Goal: Task Accomplishment & Management: Use online tool/utility

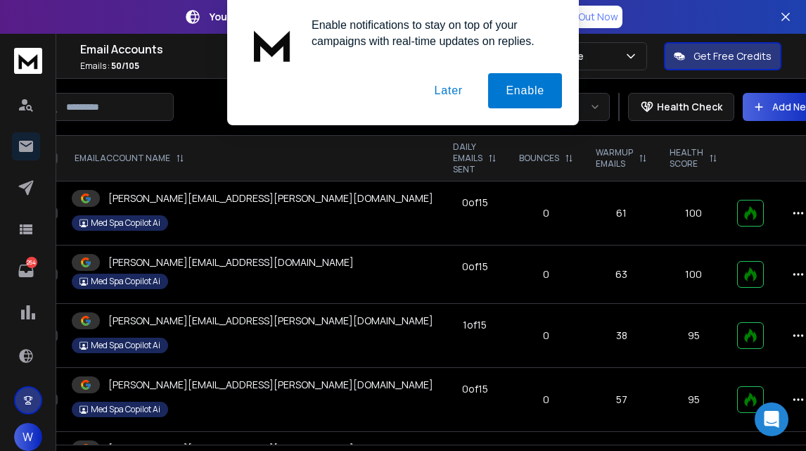
click at [447, 94] on button "Later" at bounding box center [447, 90] width 63 height 35
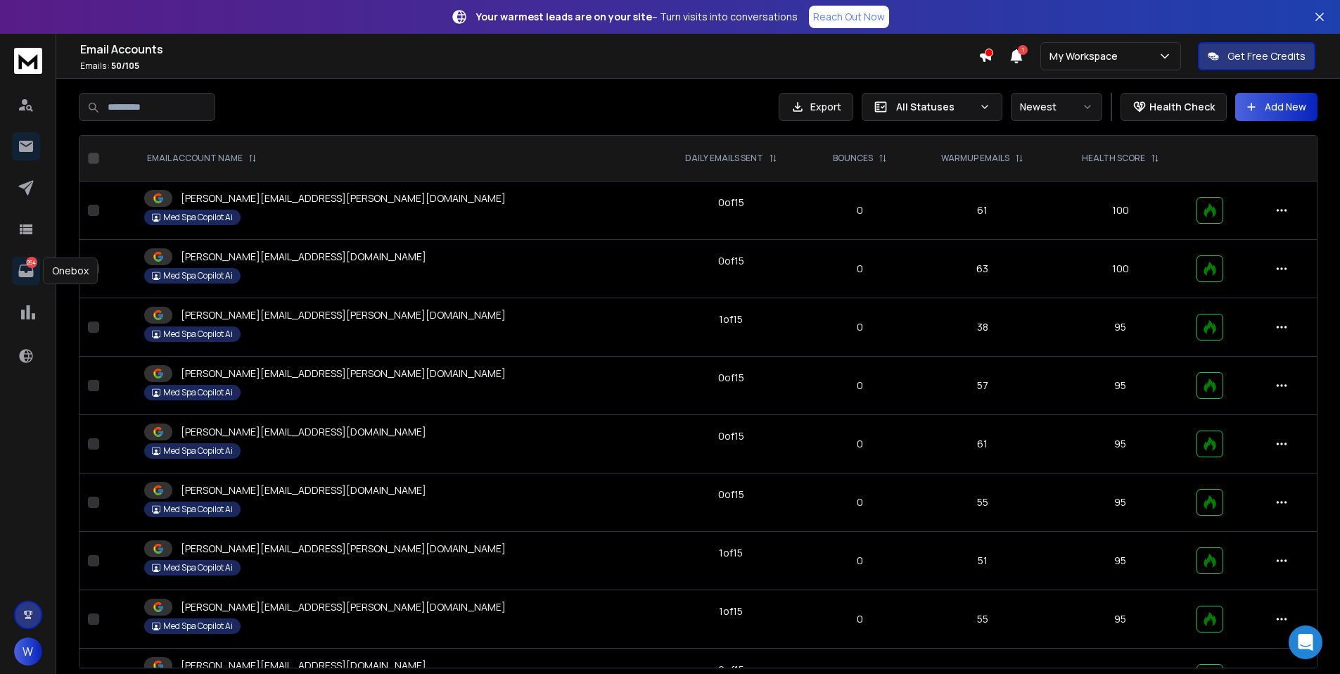
click at [37, 267] on link "264" at bounding box center [26, 271] width 28 height 28
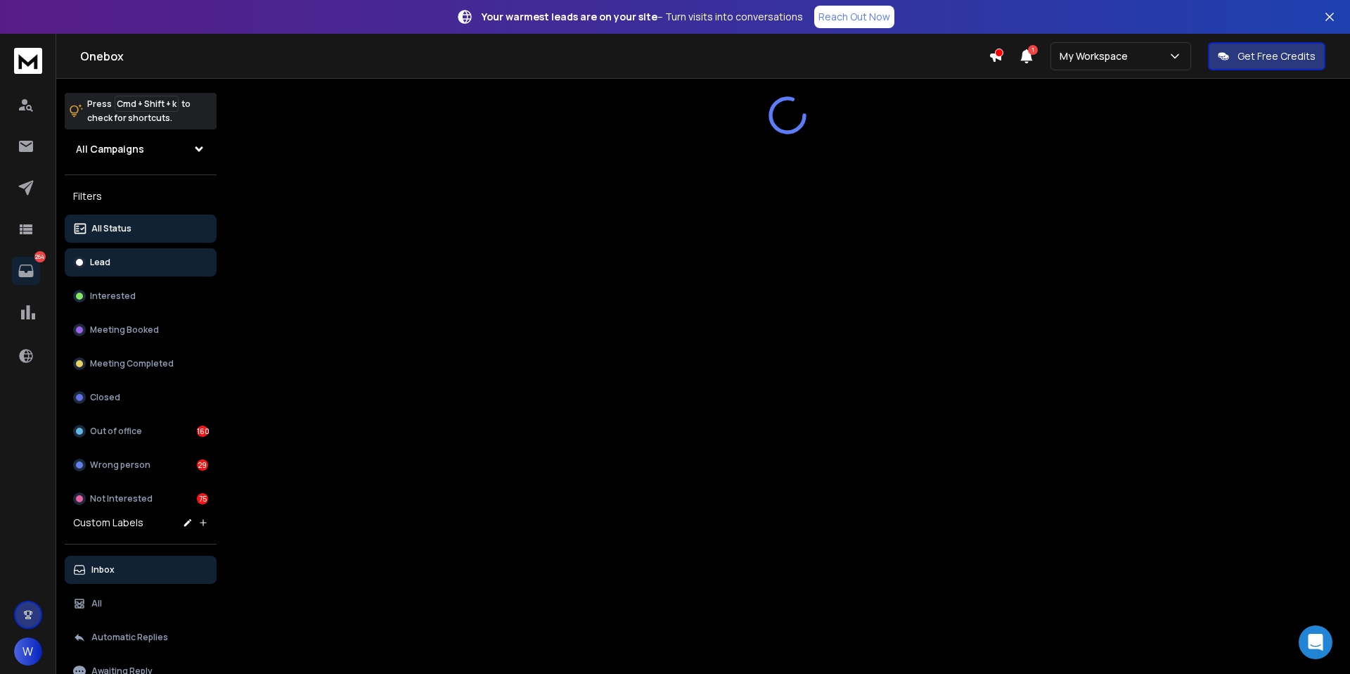
click at [89, 261] on div "Lead" at bounding box center [91, 262] width 37 height 13
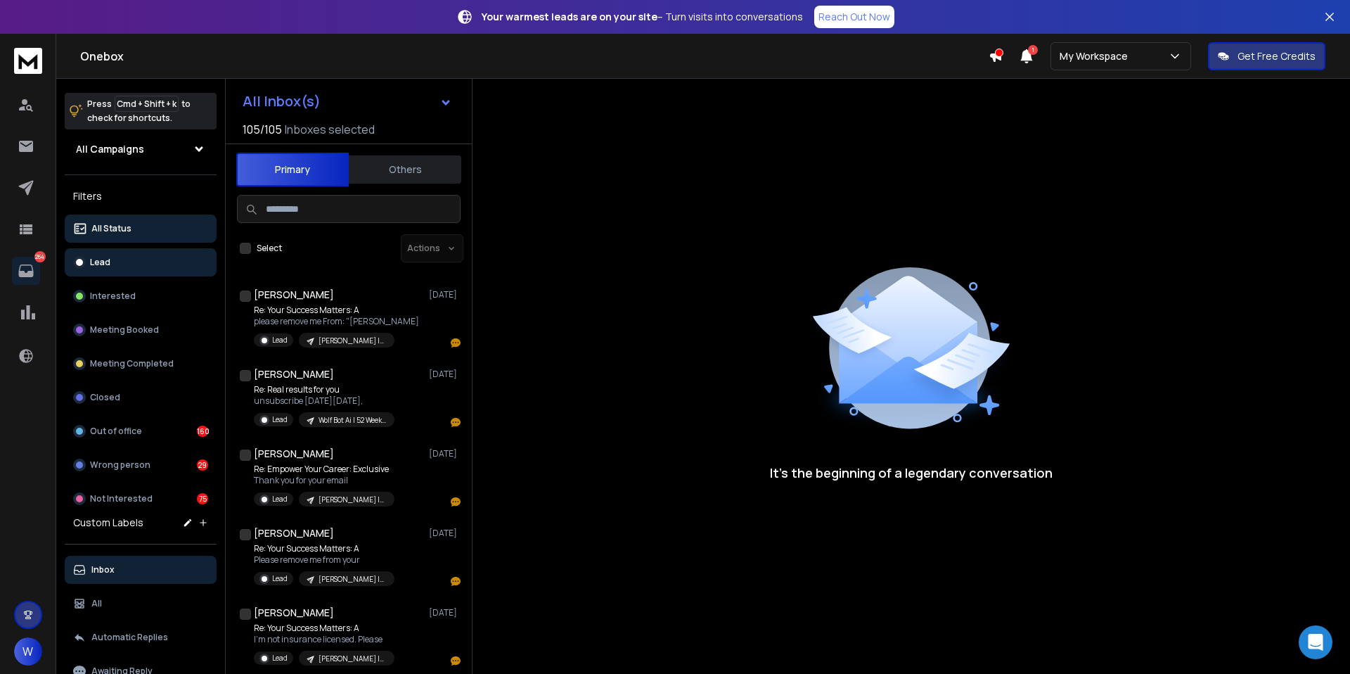
click at [129, 241] on button "All Status" at bounding box center [141, 229] width 152 height 28
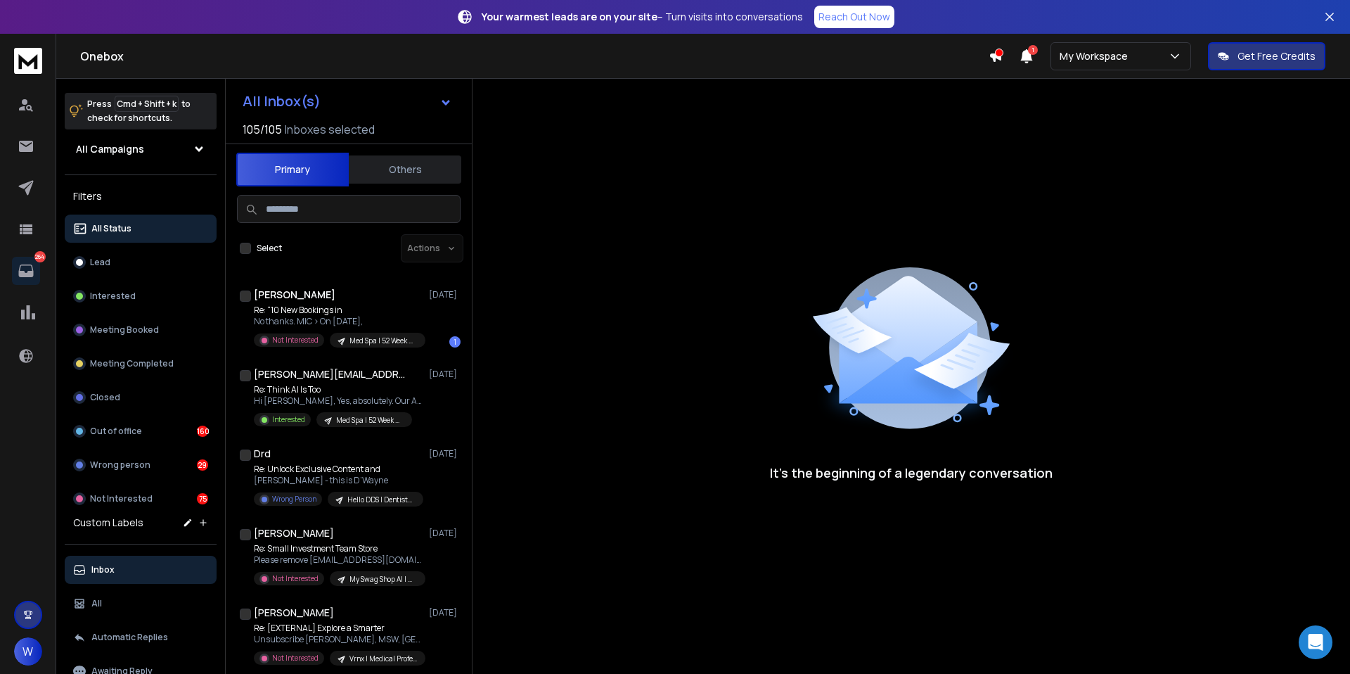
click at [154, 276] on div "All Status Lead Interested Meeting Booked Meeting Completed Closed Out of offic…" at bounding box center [141, 364] width 152 height 298
click at [153, 269] on button "Lead" at bounding box center [141, 262] width 152 height 28
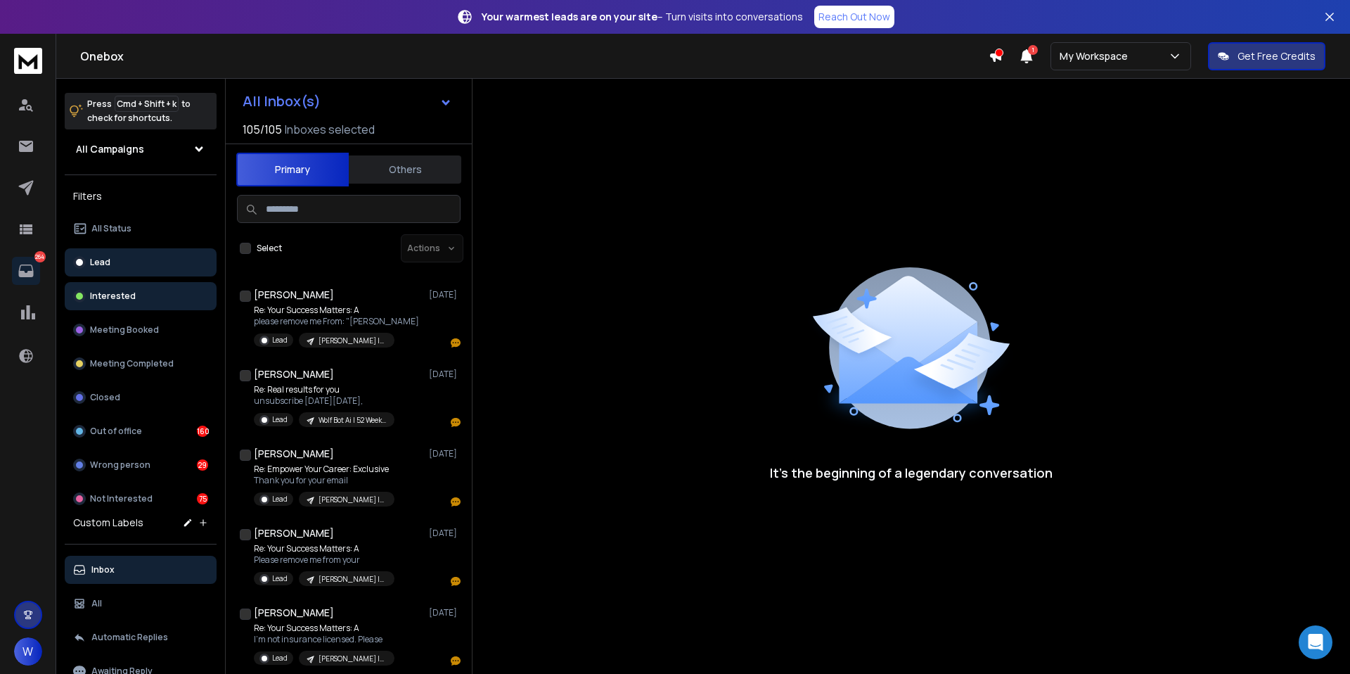
click at [149, 299] on button "Interested" at bounding box center [141, 296] width 152 height 28
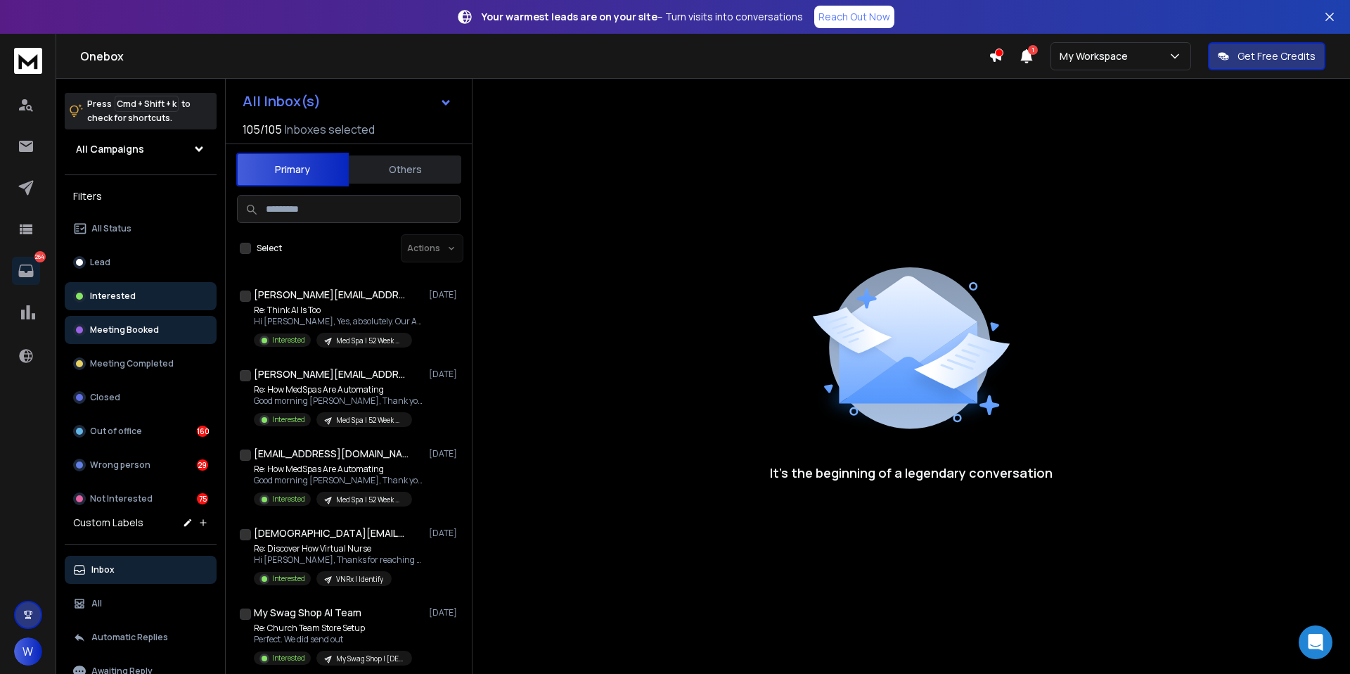
click at [152, 326] on p "Meeting Booked" at bounding box center [124, 329] width 69 height 11
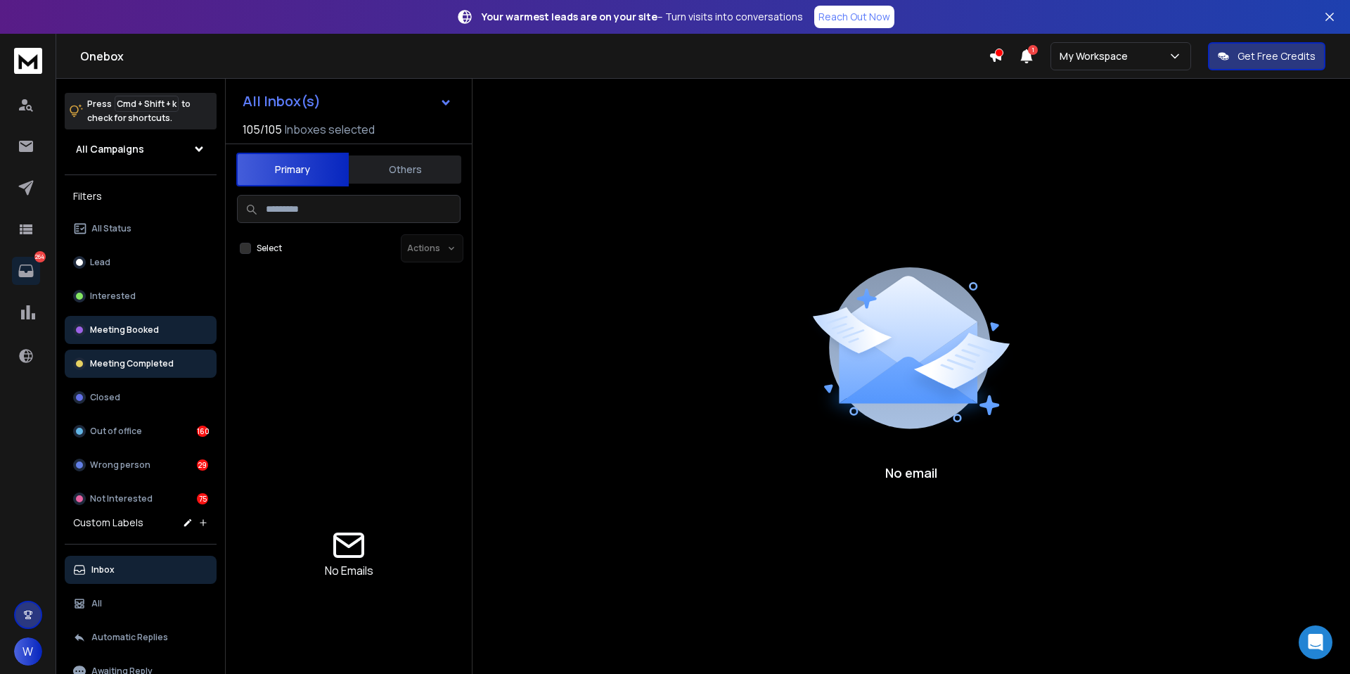
click at [143, 359] on p "Meeting Completed" at bounding box center [132, 363] width 84 height 11
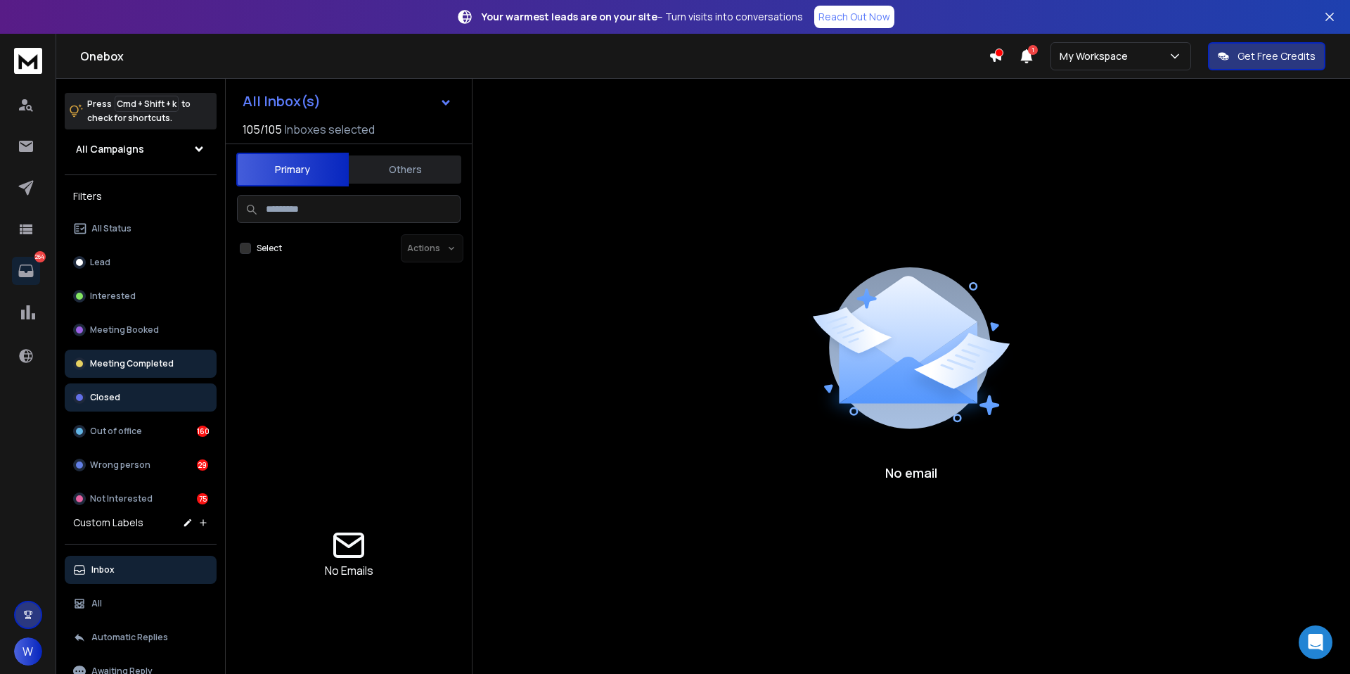
click at [136, 390] on button "Closed" at bounding box center [141, 397] width 152 height 28
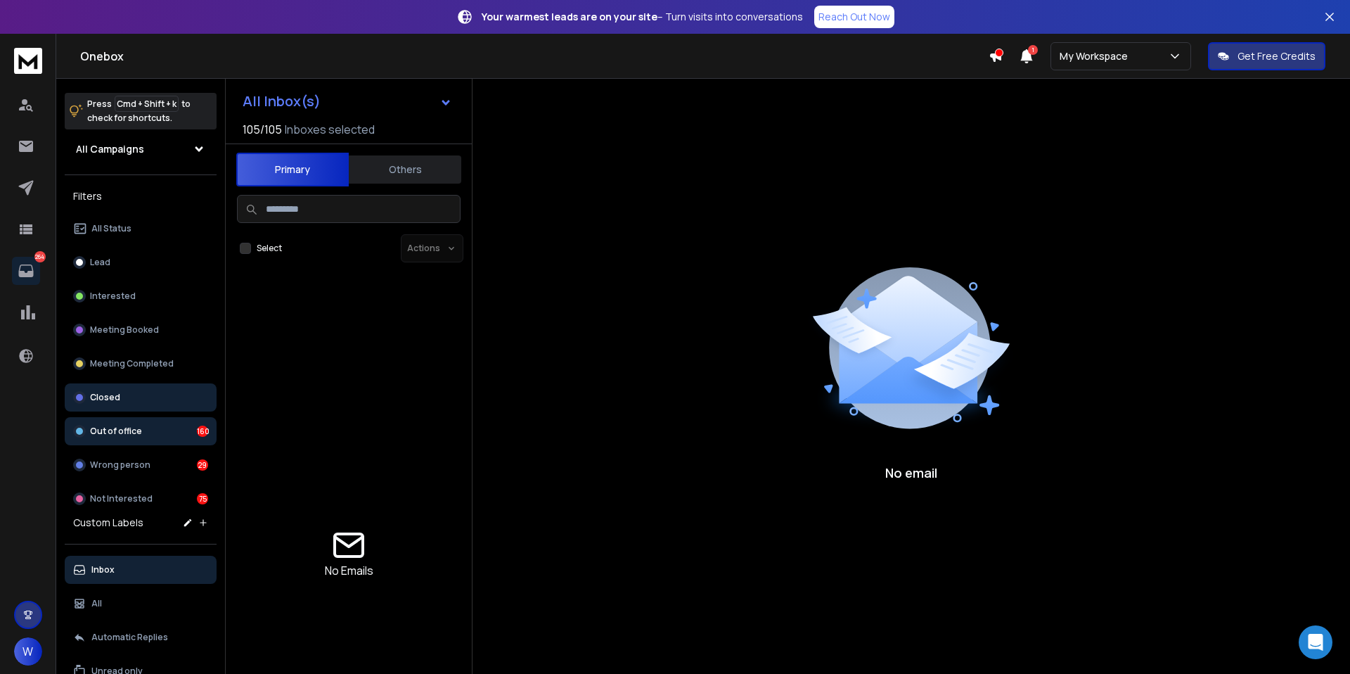
click at [139, 437] on button "Out of office 160" at bounding box center [141, 431] width 152 height 28
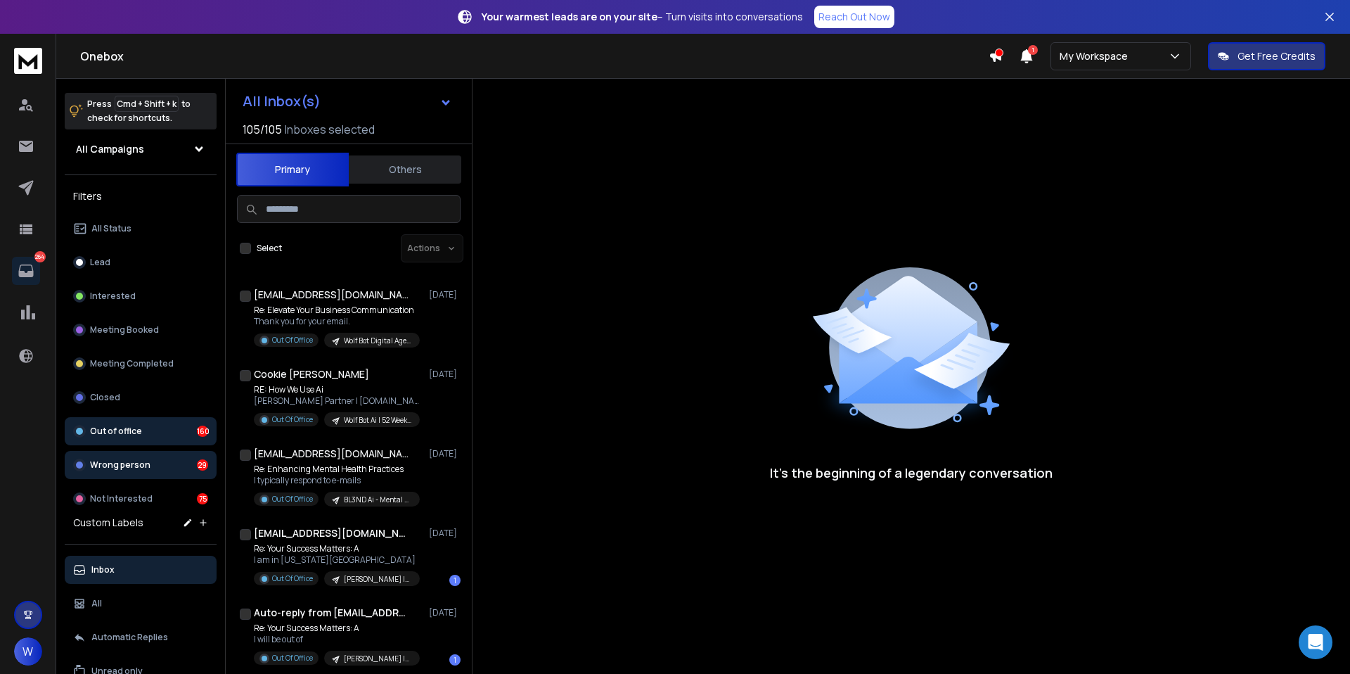
click at [158, 450] on button "Wrong person 29" at bounding box center [141, 465] width 152 height 28
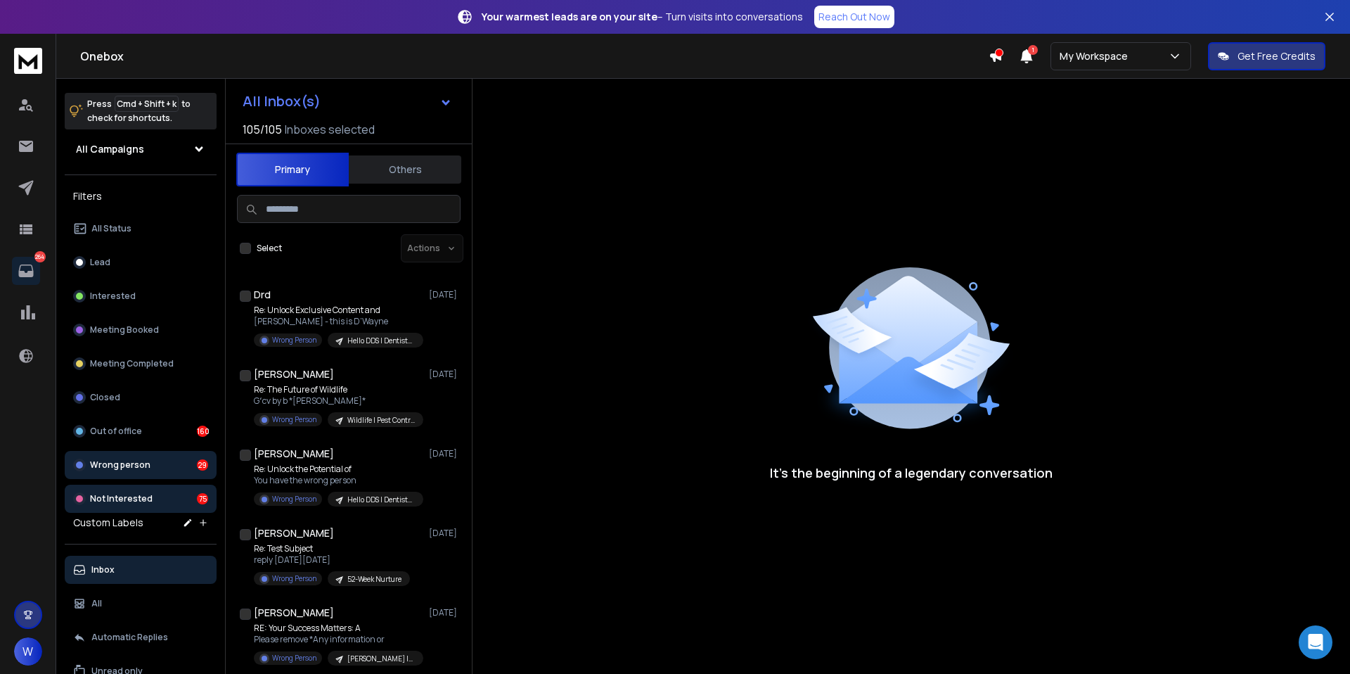
click at [167, 450] on button "Not Interested 75" at bounding box center [141, 499] width 152 height 28
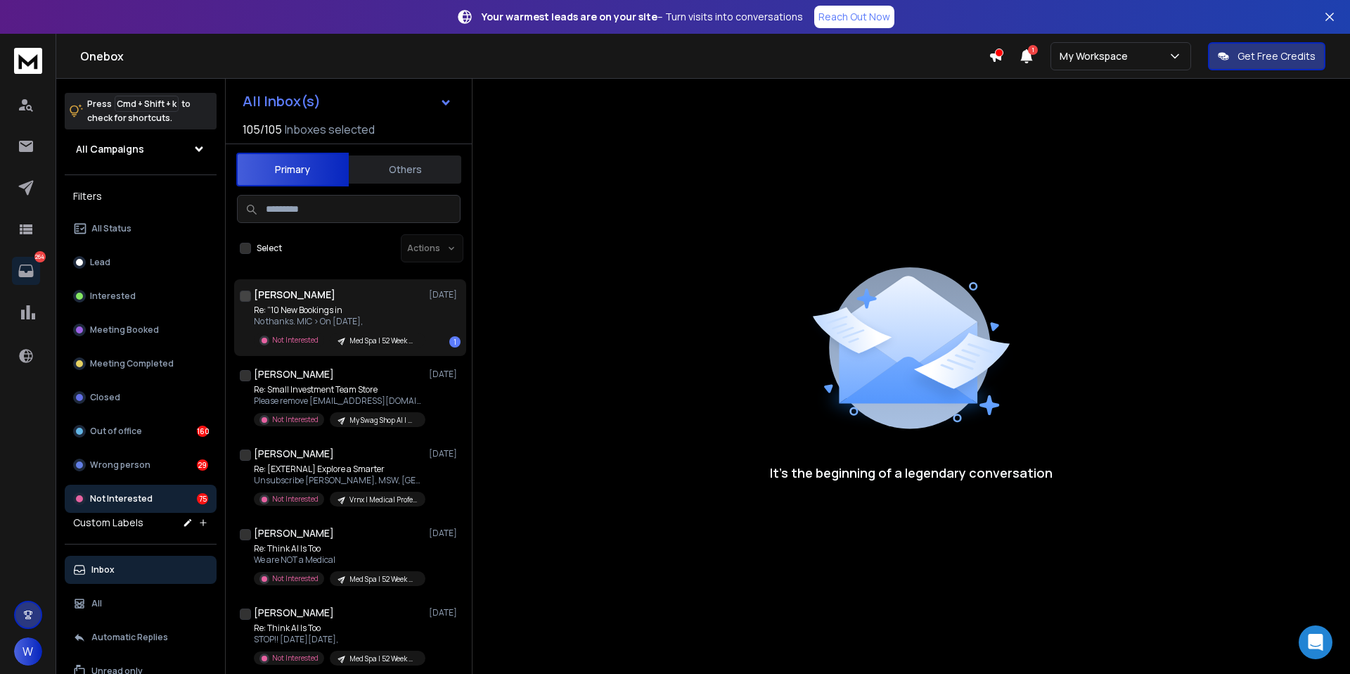
click at [352, 295] on div "[PERSON_NAME] [DATE]" at bounding box center [357, 295] width 207 height 14
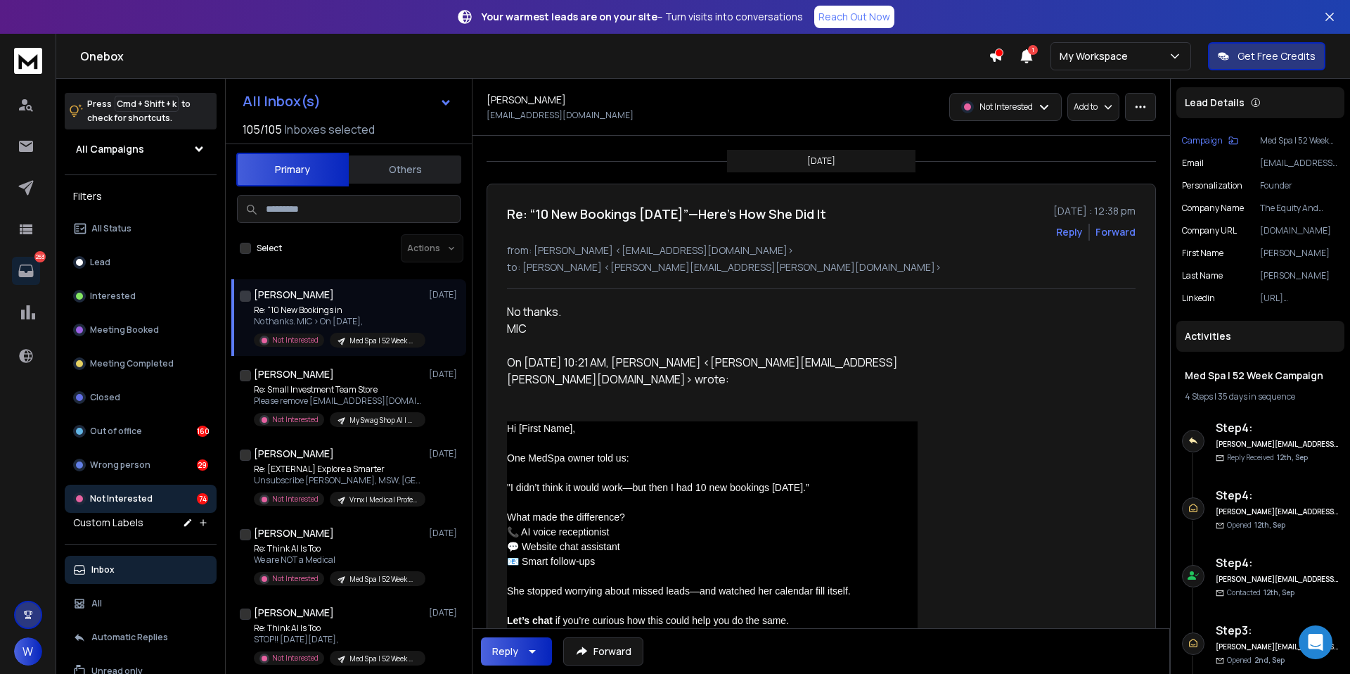
click at [142, 450] on button "Inbox" at bounding box center [141, 570] width 152 height 28
click at [141, 450] on button "All" at bounding box center [141, 603] width 152 height 28
